Goal: Task Accomplishment & Management: Manage account settings

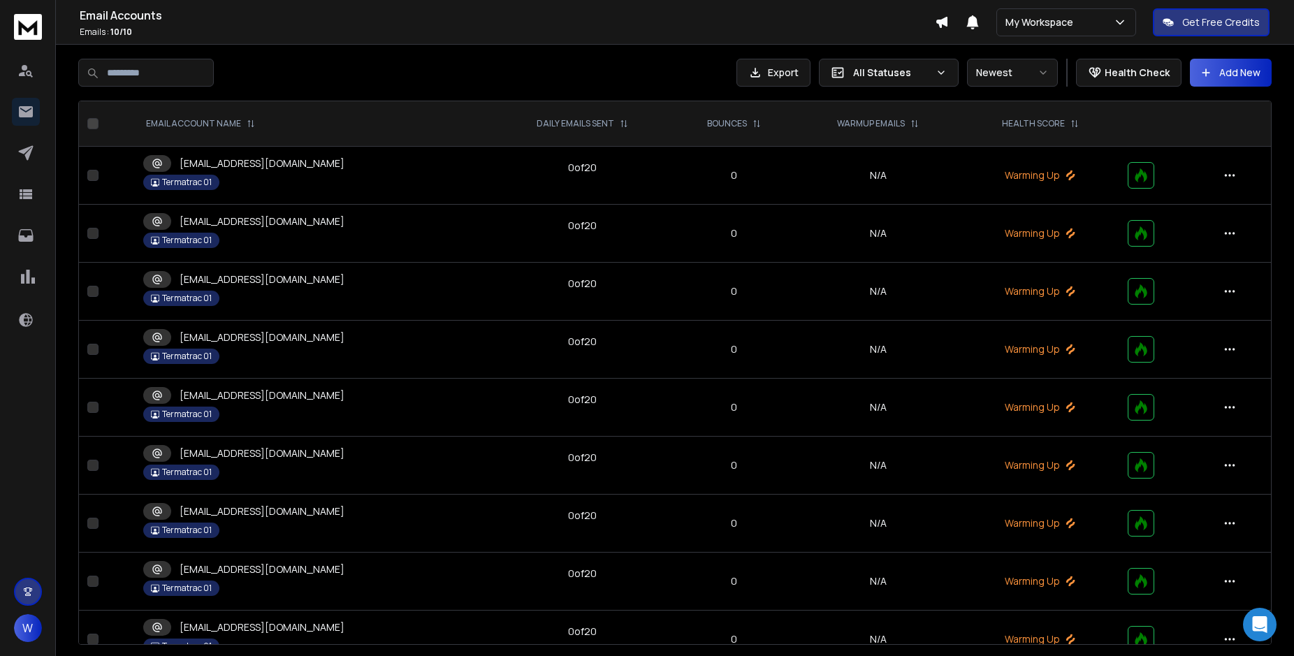
click at [282, 164] on p "[EMAIL_ADDRESS][DOMAIN_NAME]" at bounding box center [262, 164] width 165 height 14
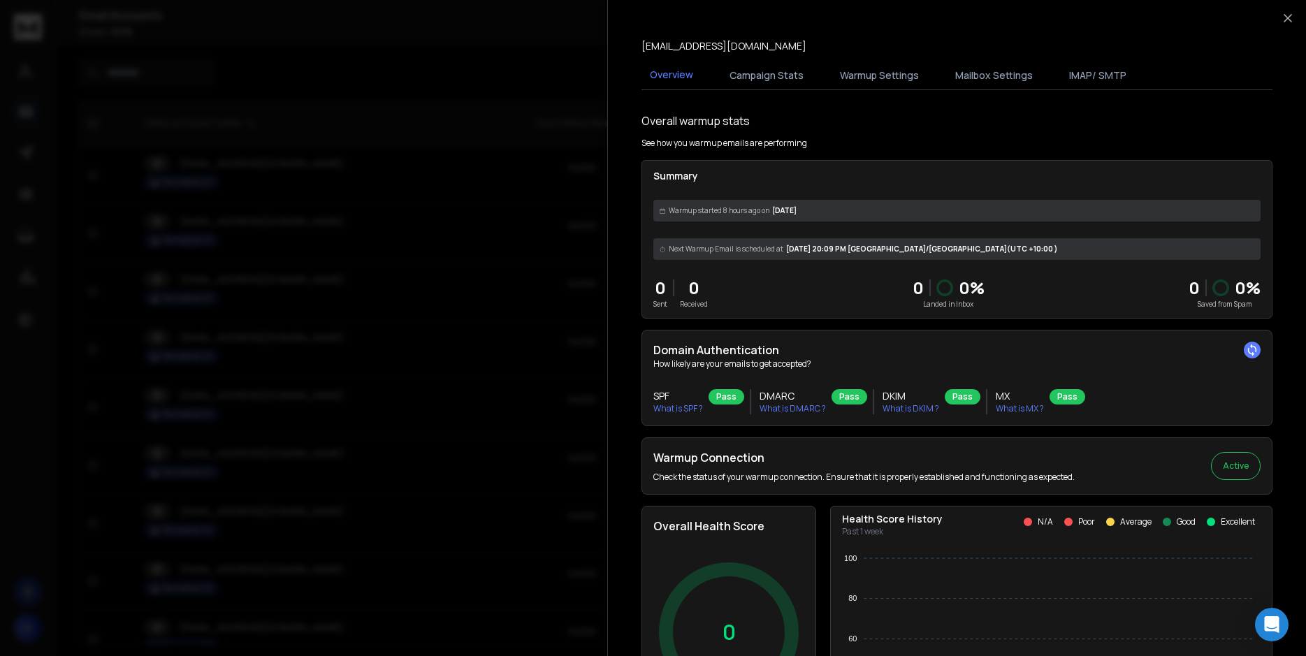
click at [781, 68] on button "Campaign Stats" at bounding box center [766, 75] width 91 height 31
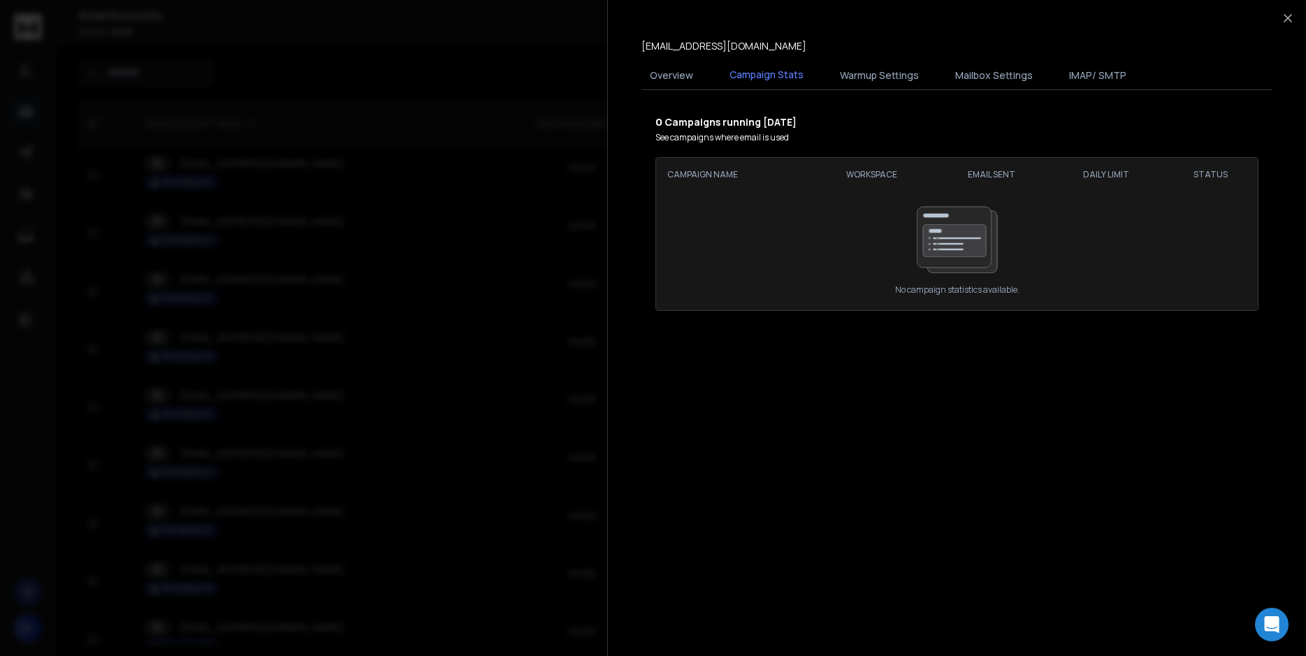
click at [863, 67] on button "Warmup Settings" at bounding box center [880, 75] width 96 height 31
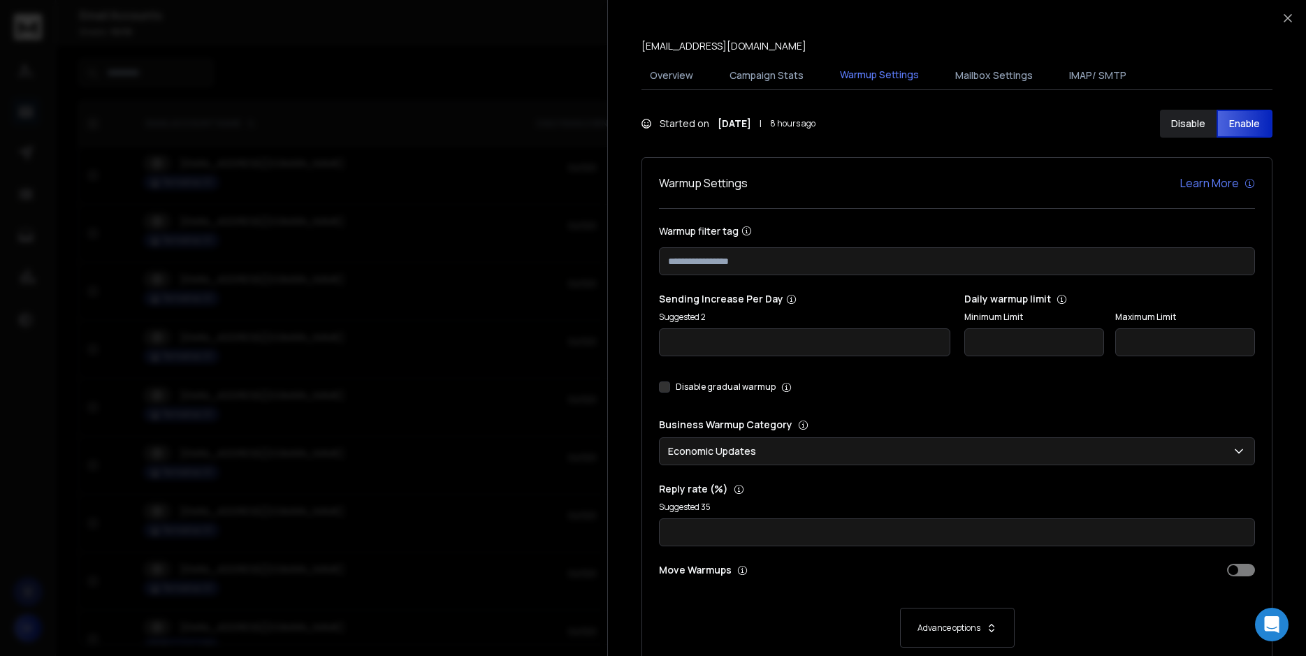
click at [471, 190] on div at bounding box center [653, 328] width 1306 height 656
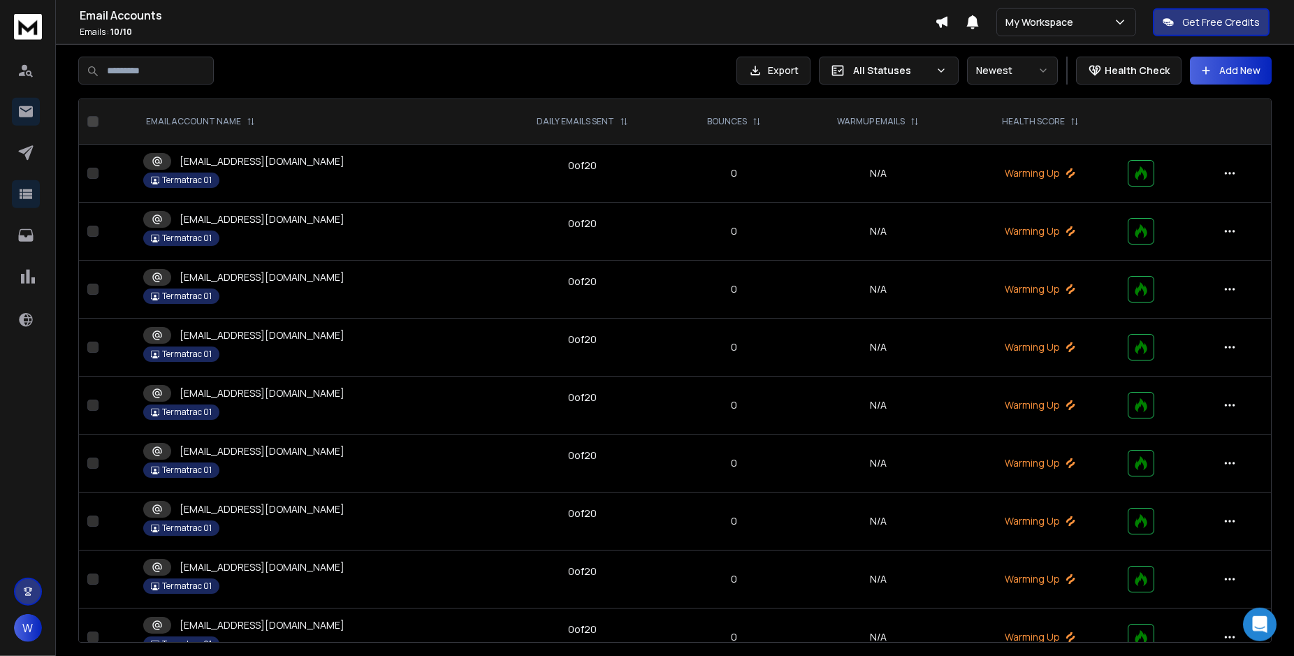
scroll to position [3, 0]
